Goal: Navigation & Orientation: Find specific page/section

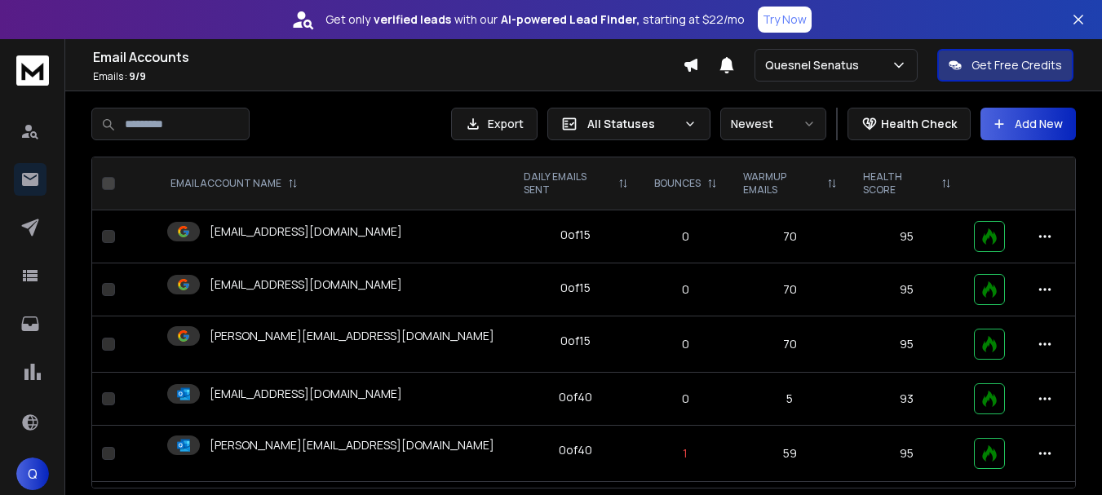
click at [409, 139] on div at bounding box center [266, 124] width 350 height 33
click at [409, 126] on div at bounding box center [266, 124] width 350 height 33
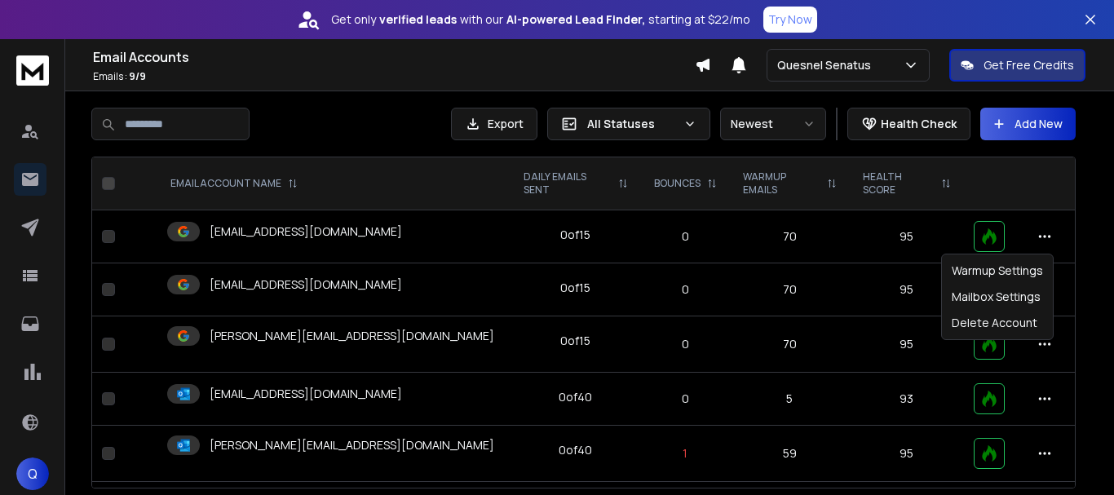
click at [1028, 245] on button at bounding box center [1044, 237] width 41 height 28
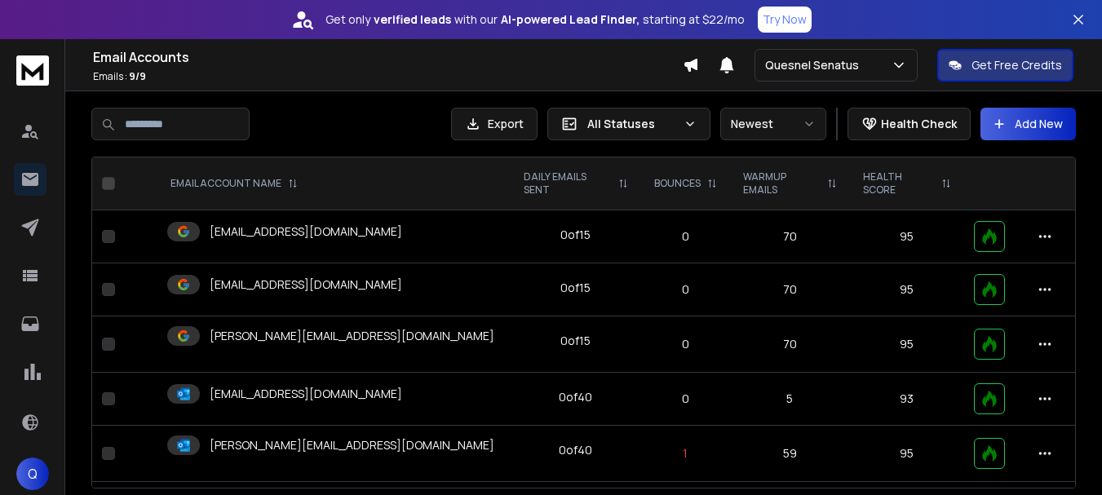
click at [348, 114] on div at bounding box center [266, 124] width 350 height 33
click at [413, 126] on div at bounding box center [266, 124] width 350 height 33
click at [403, 124] on div at bounding box center [266, 124] width 350 height 33
click at [33, 219] on icon at bounding box center [30, 228] width 20 height 20
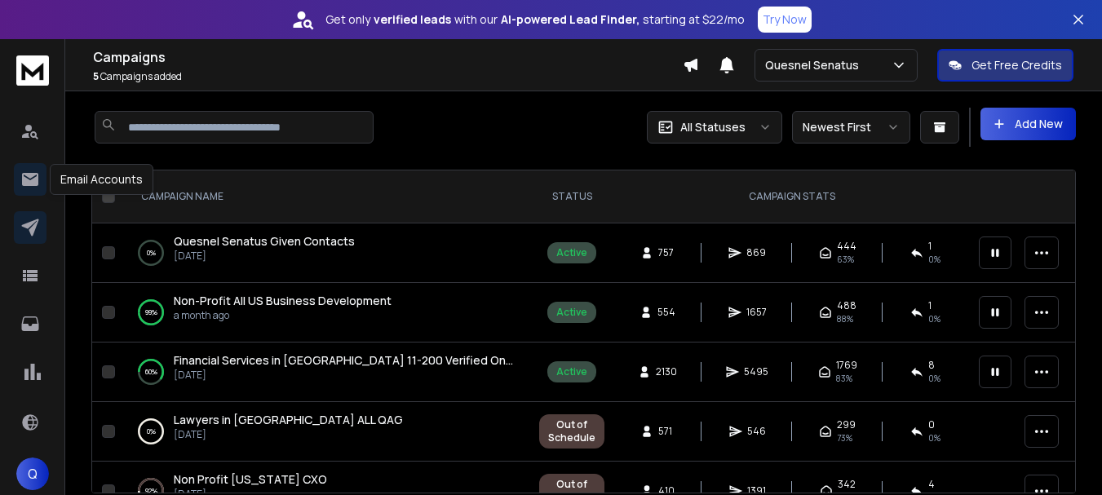
click at [34, 188] on icon at bounding box center [30, 180] width 20 height 20
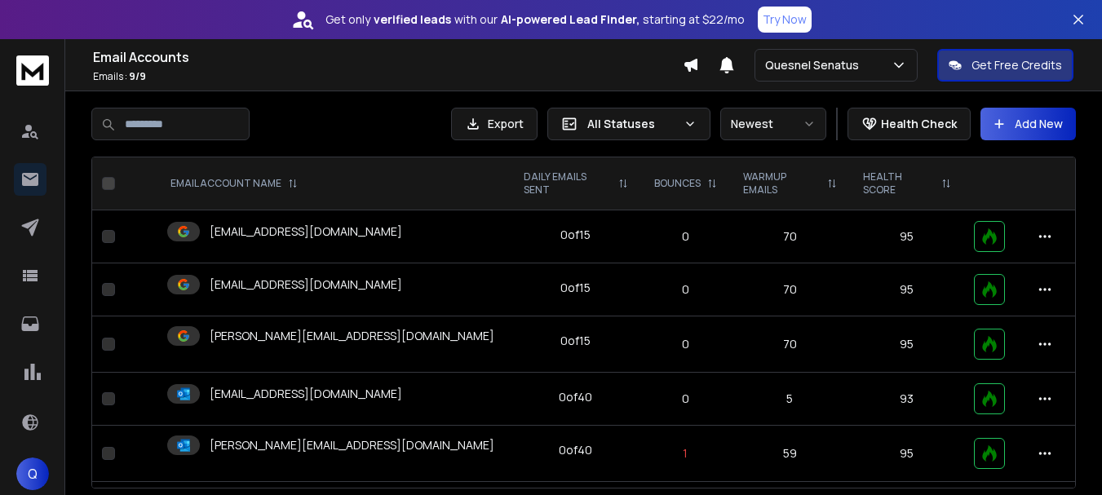
click at [329, 112] on div at bounding box center [266, 124] width 350 height 33
click at [361, 130] on div at bounding box center [266, 124] width 350 height 33
click at [363, 135] on div at bounding box center [266, 124] width 350 height 33
click at [367, 118] on div at bounding box center [266, 124] width 350 height 33
click at [395, 129] on div at bounding box center [266, 124] width 350 height 33
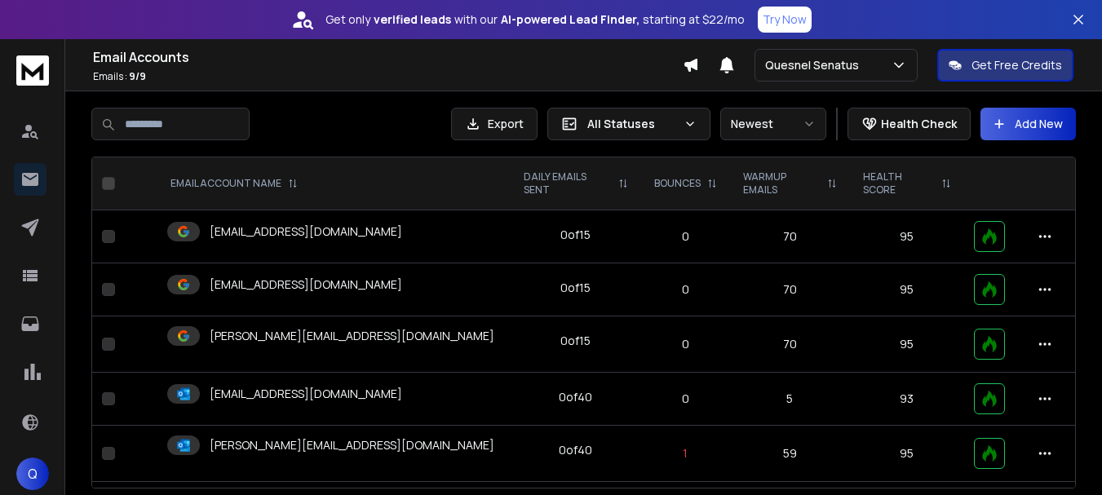
click at [399, 111] on div at bounding box center [266, 124] width 350 height 33
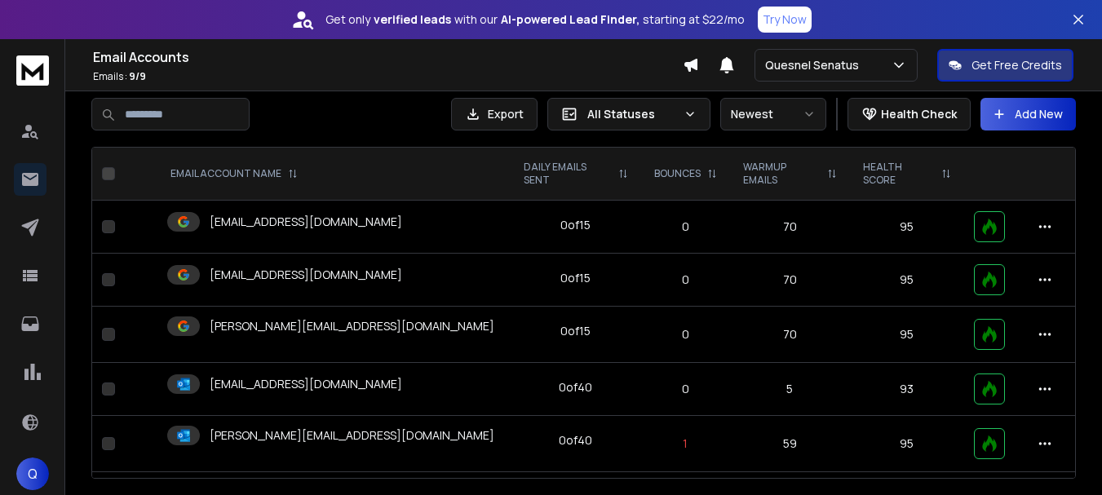
click at [391, 104] on div at bounding box center [266, 114] width 350 height 33
